Goal: Navigation & Orientation: Find specific page/section

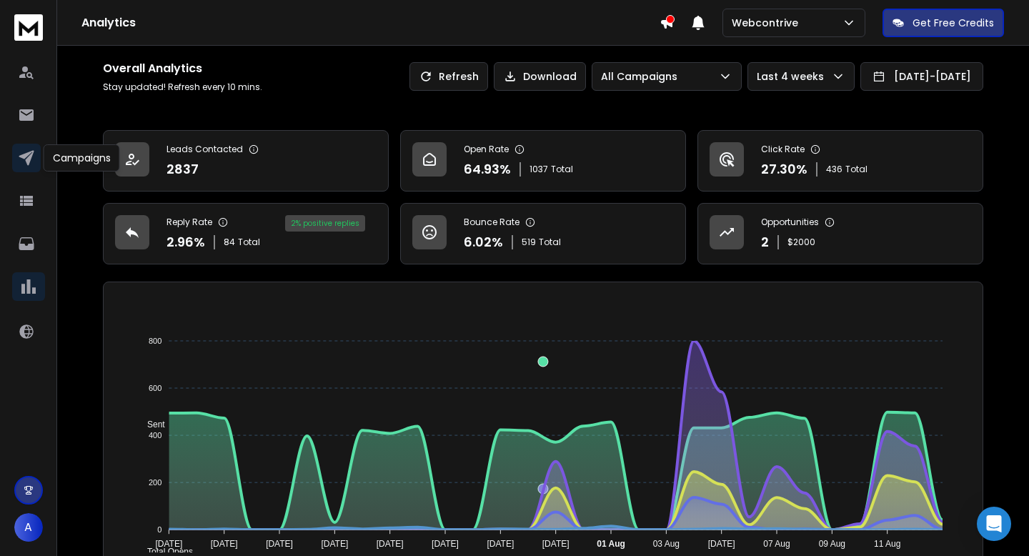
click at [24, 158] on icon at bounding box center [26, 157] width 17 height 17
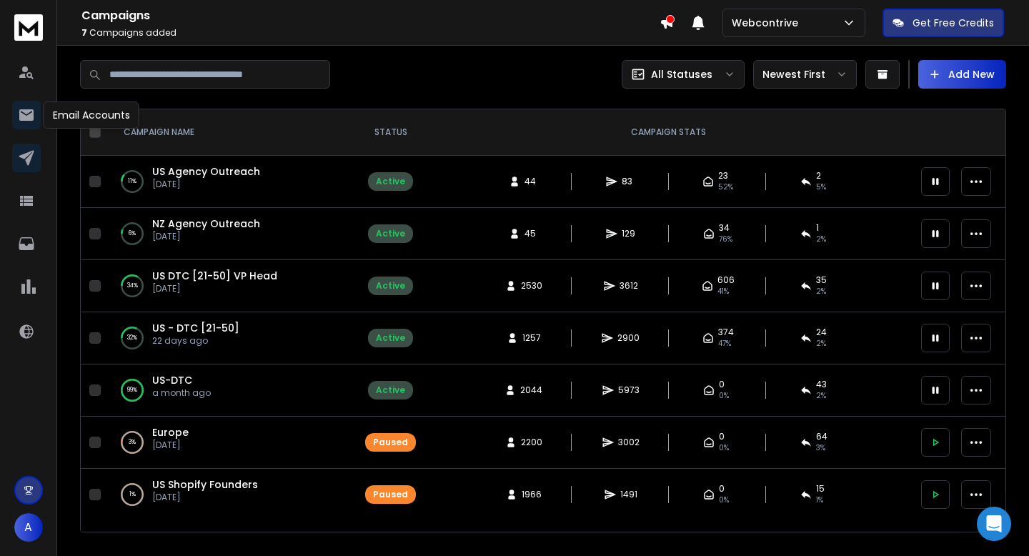
click at [27, 122] on icon at bounding box center [26, 115] width 17 height 17
